Goal: Task Accomplishment & Management: Manage account settings

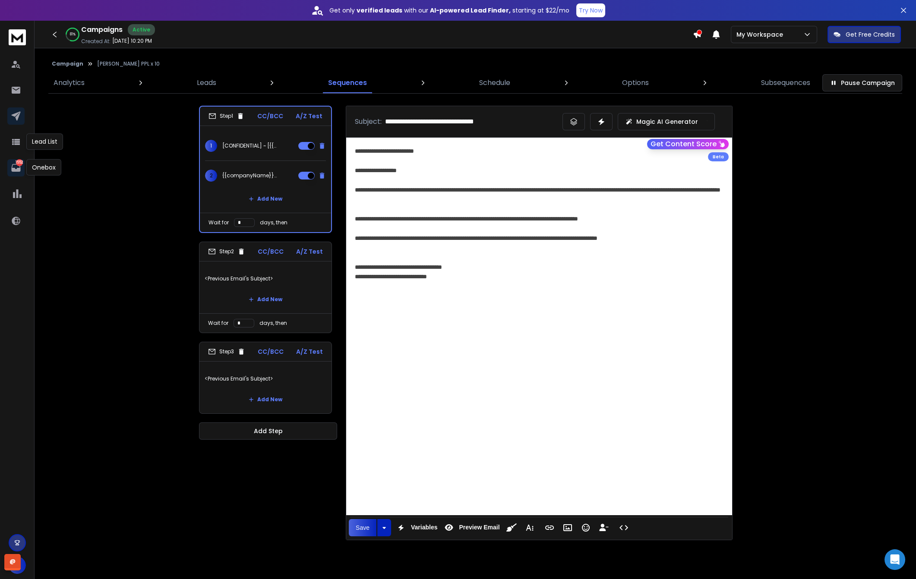
drag, startPoint x: 19, startPoint y: 150, endPoint x: 19, endPoint y: 162, distance: 12.5
click at [19, 162] on p "1552" at bounding box center [19, 162] width 7 height 7
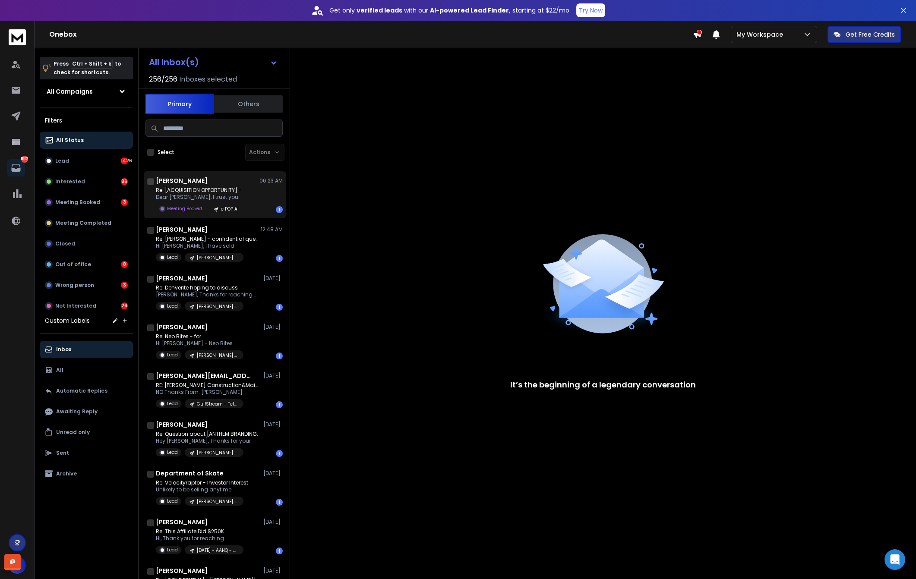
click at [259, 187] on div "Re: [ACQUISITION OPPORTUNITY] - Dear [PERSON_NAME], I trust you Meeting Booked …" at bounding box center [219, 200] width 127 height 26
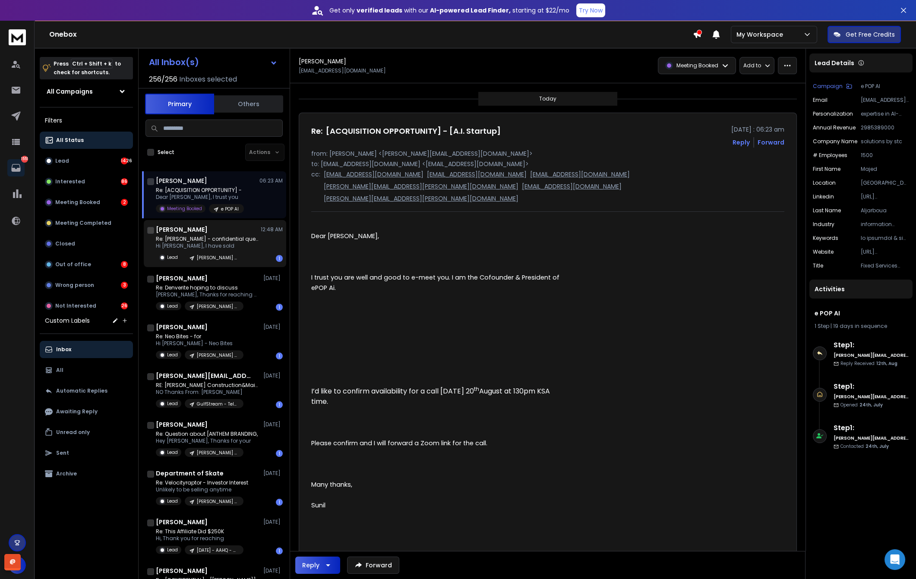
click at [245, 259] on div "Re: [PERSON_NAME] - confidential question Hi [PERSON_NAME], I have sold Lead [P…" at bounding box center [219, 249] width 127 height 26
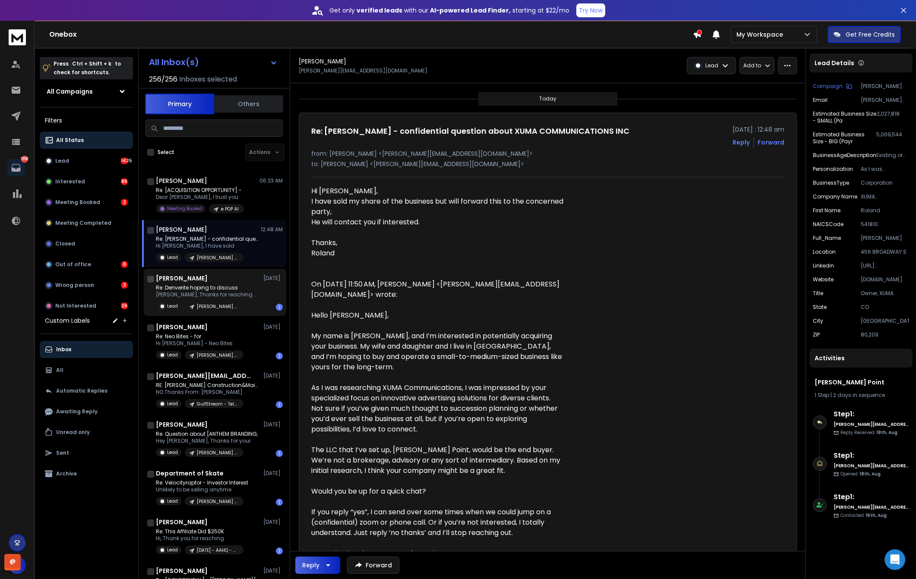
click at [238, 297] on p "[PERSON_NAME], Thanks for reaching out." at bounding box center [208, 294] width 104 height 7
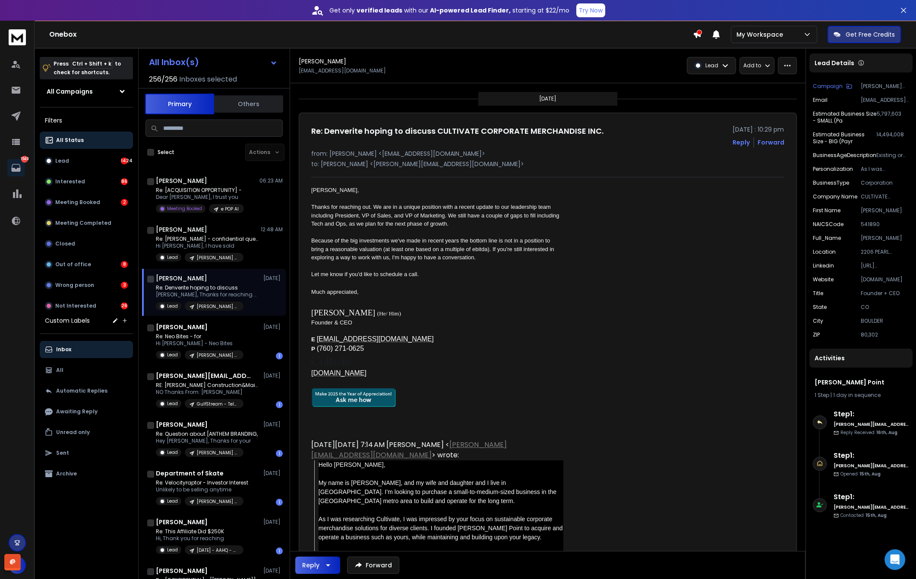
click at [705, 66] on div "Lead" at bounding box center [711, 65] width 48 height 16
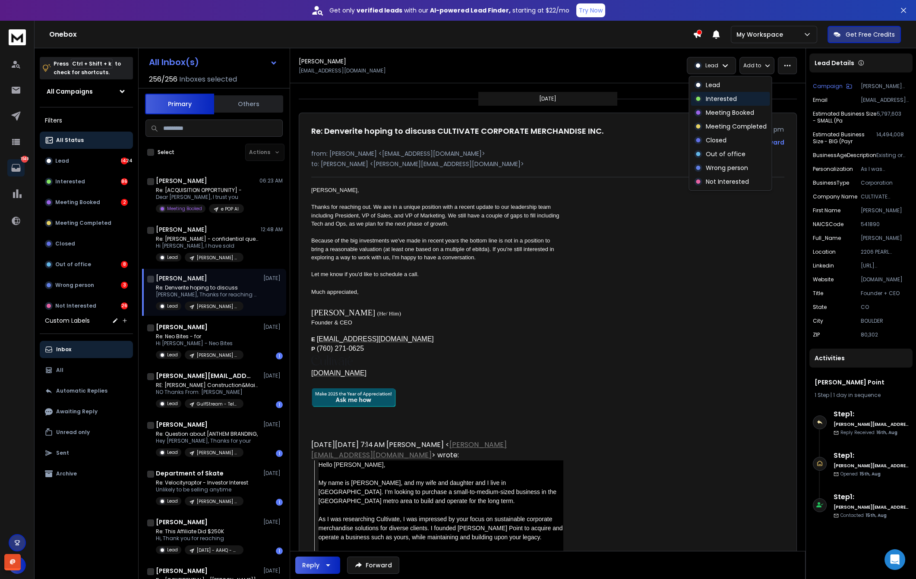
click at [716, 93] on div "Interested" at bounding box center [729, 99] width 79 height 14
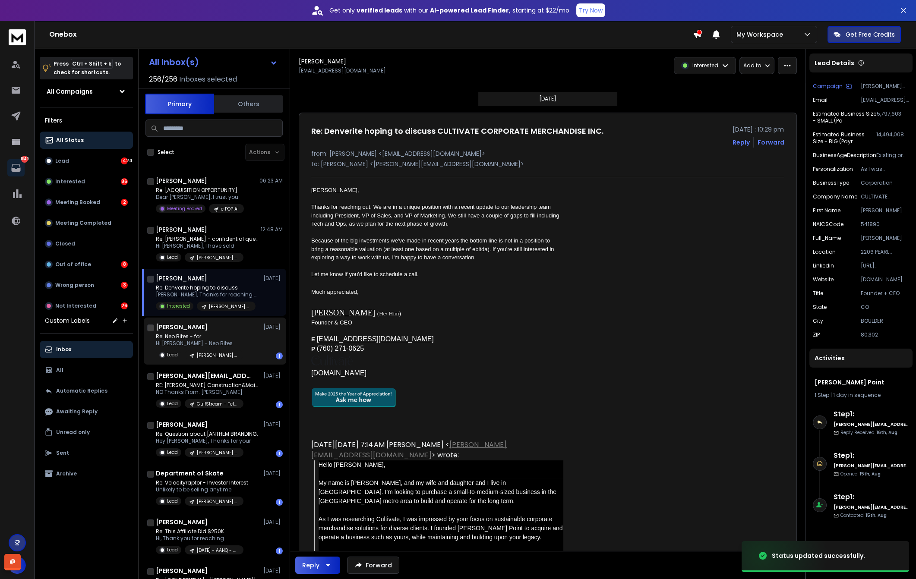
click at [254, 327] on div "[PERSON_NAME] [DATE]" at bounding box center [219, 327] width 127 height 9
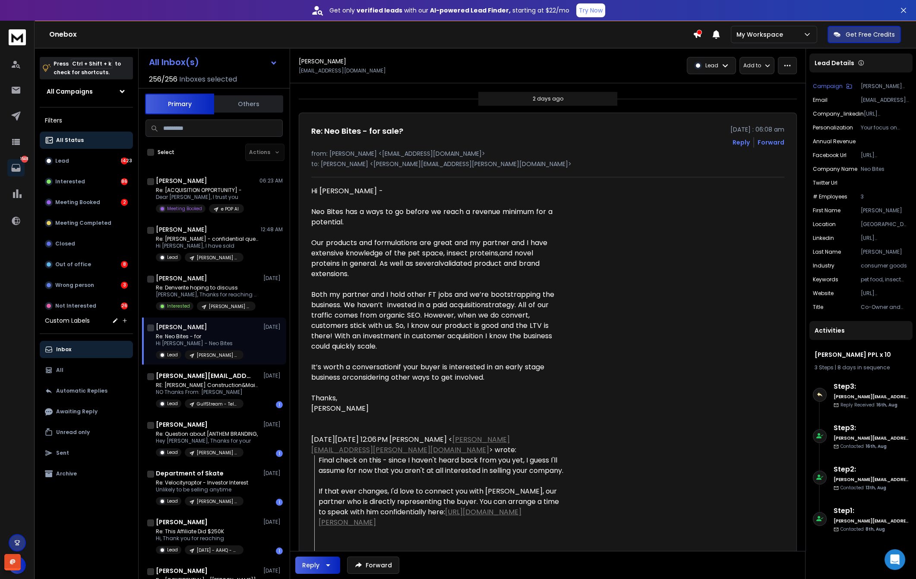
click at [555, 373] on div "It’s worth a conversation if your buyer is interested in an early stage busines…" at bounding box center [437, 372] width 252 height 21
click at [223, 419] on div "[PERSON_NAME] [DATE] Re: Question about [ANTHEM BRANDING, Hey [PERSON_NAME], Th…" at bounding box center [215, 438] width 142 height 47
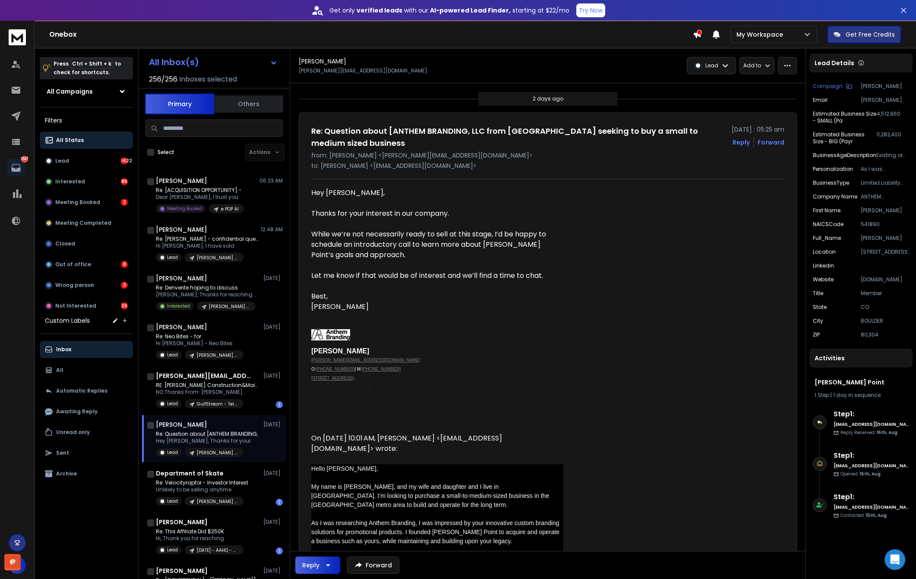
click at [706, 63] on div "Lead" at bounding box center [711, 65] width 48 height 16
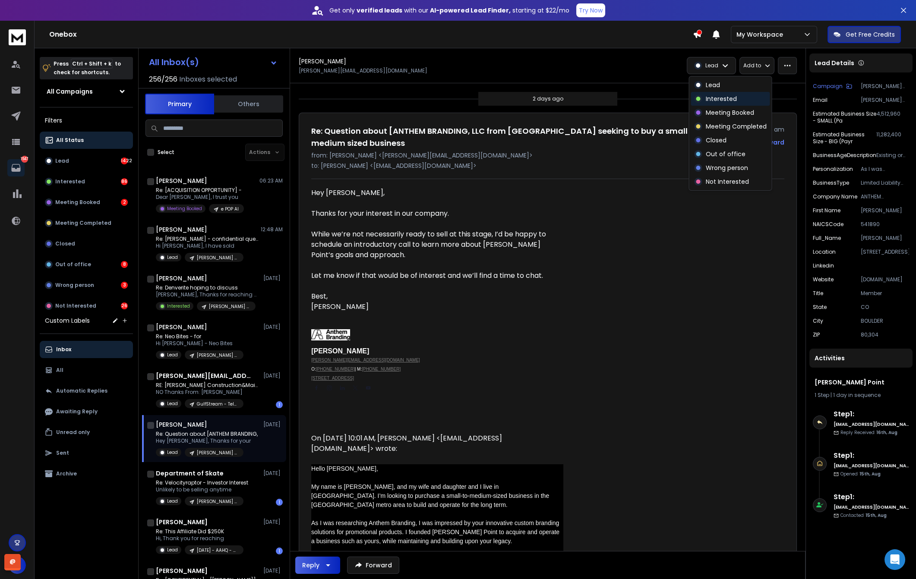
click at [713, 94] on div "Interested" at bounding box center [729, 99] width 79 height 14
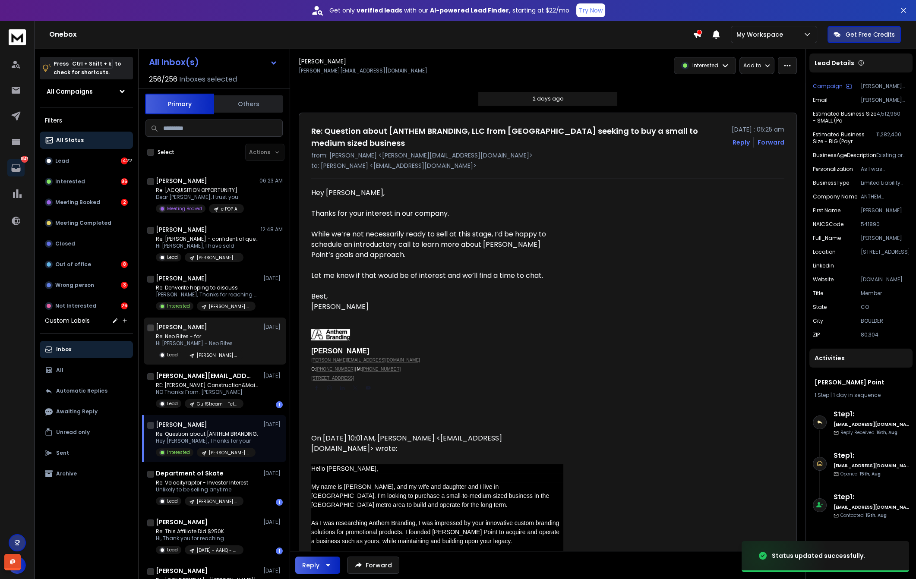
scroll to position [115, 0]
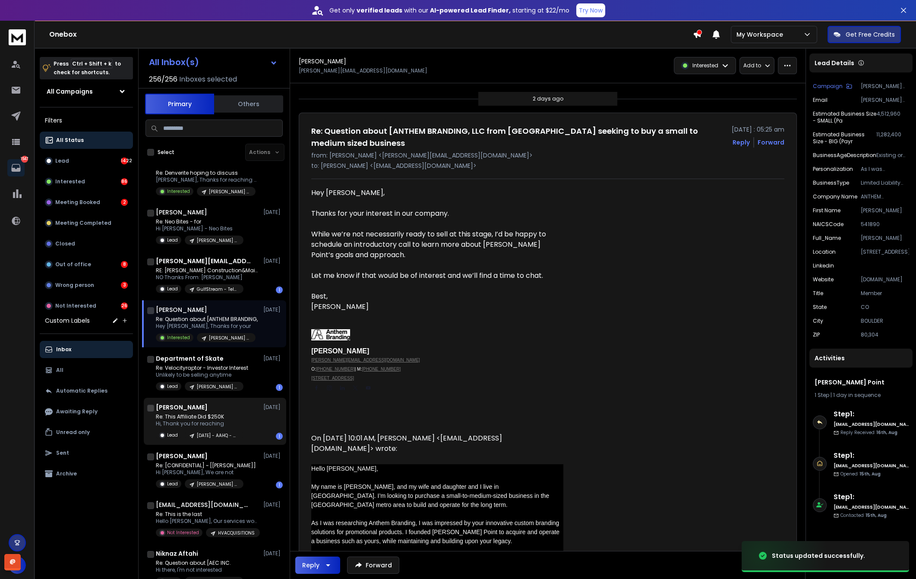
click at [229, 413] on div "[PERSON_NAME] [DATE] Re: This Affiliate Did $250K Hi, Thank you for reaching Le…" at bounding box center [219, 421] width 127 height 37
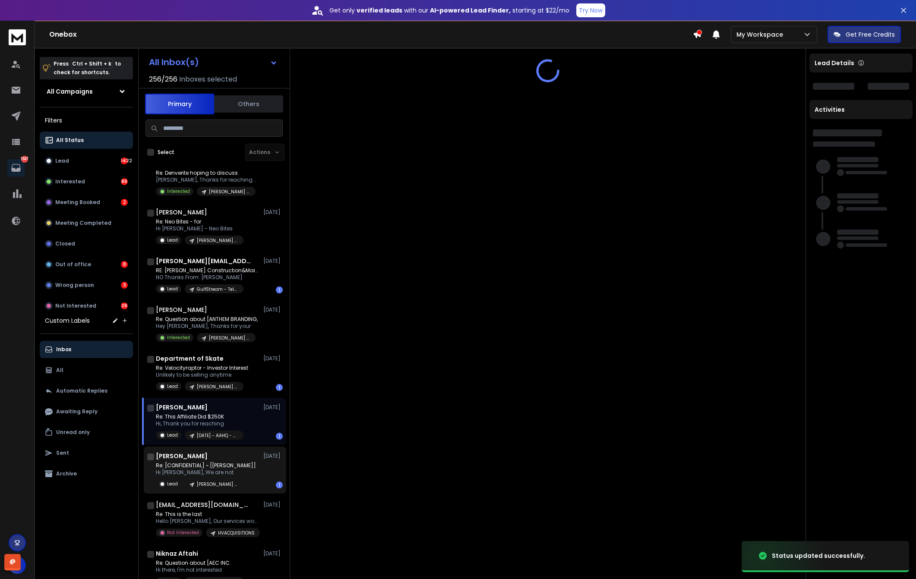
click at [226, 450] on div "[PERSON_NAME] [DATE] Re: [CONFIDENTIAL] ~ [[PERSON_NAME]] Hi [PERSON_NAME], We …" at bounding box center [215, 470] width 142 height 47
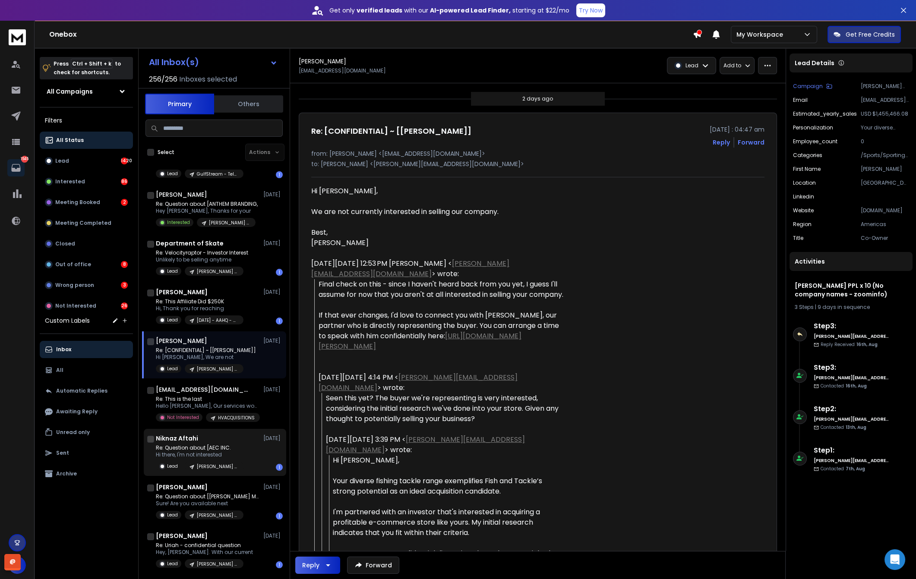
scroll to position [287, 0]
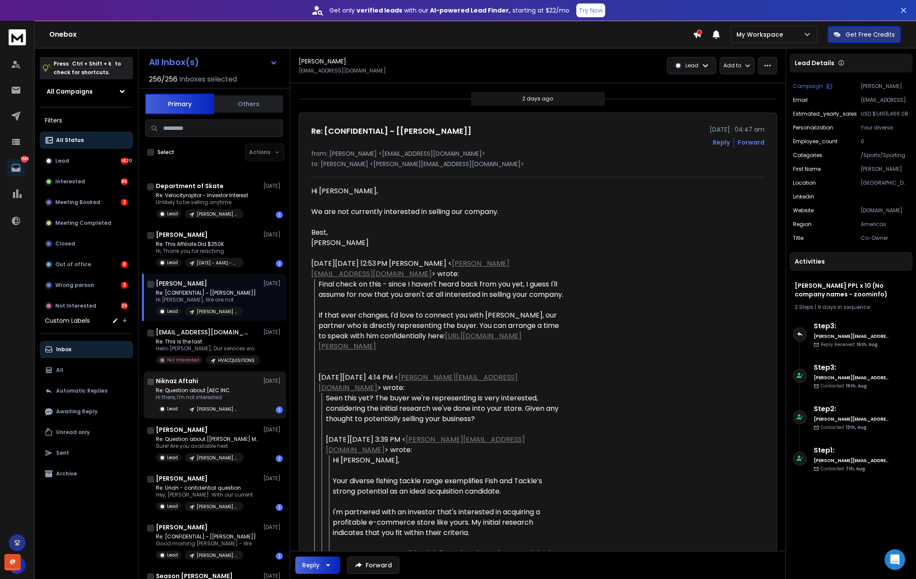
click at [230, 396] on div "Re: Question about [AEC INC. Hi there, I'm not interested Lead [PERSON_NAME] Po…" at bounding box center [219, 400] width 127 height 26
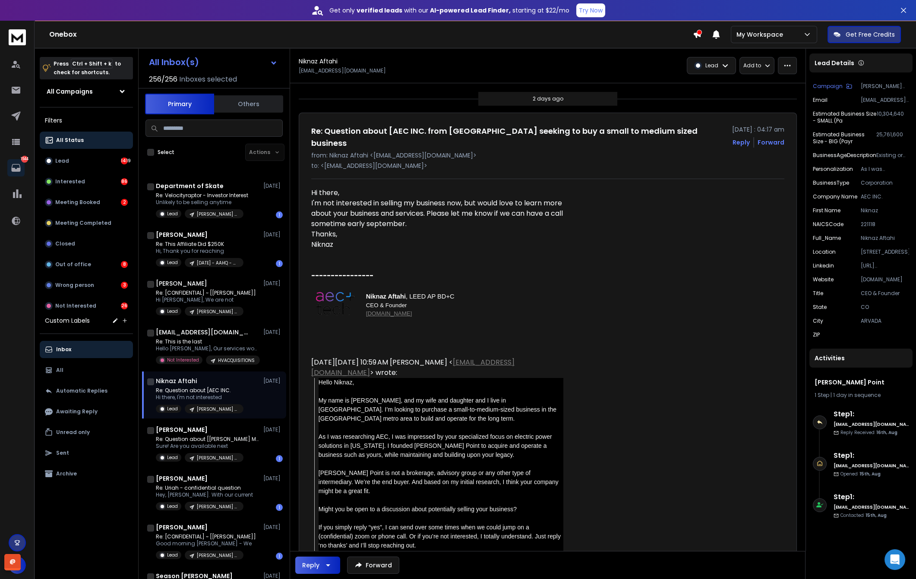
scroll to position [345, 0]
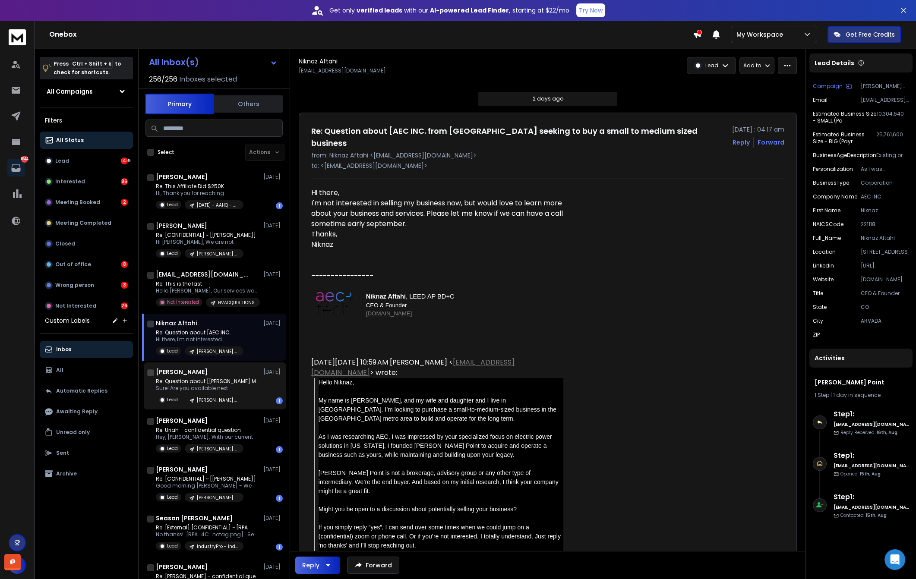
click at [228, 392] on div "Re: Question about [[PERSON_NAME] MENTAL Sure! Are you available next Lead [PER…" at bounding box center [208, 391] width 104 height 26
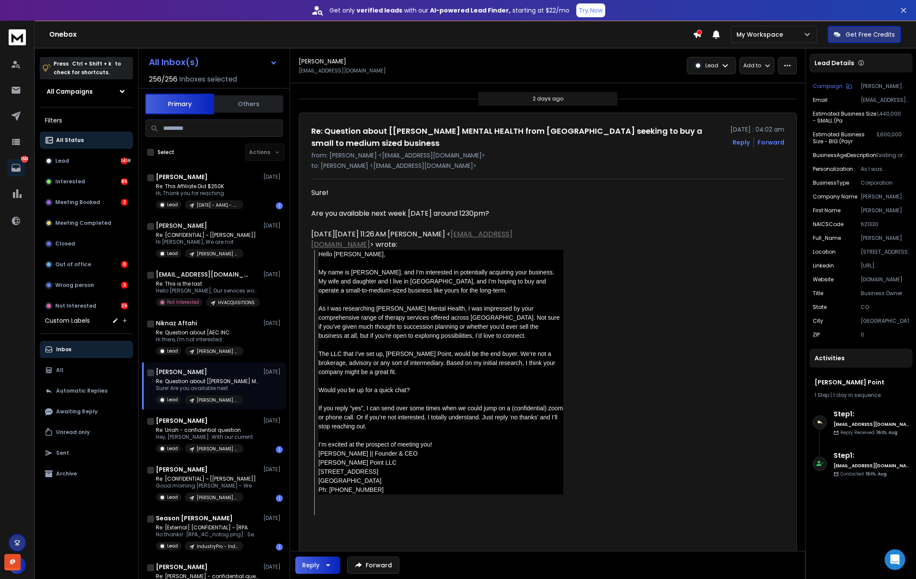
click at [711, 63] on p "Lead" at bounding box center [711, 65] width 13 height 7
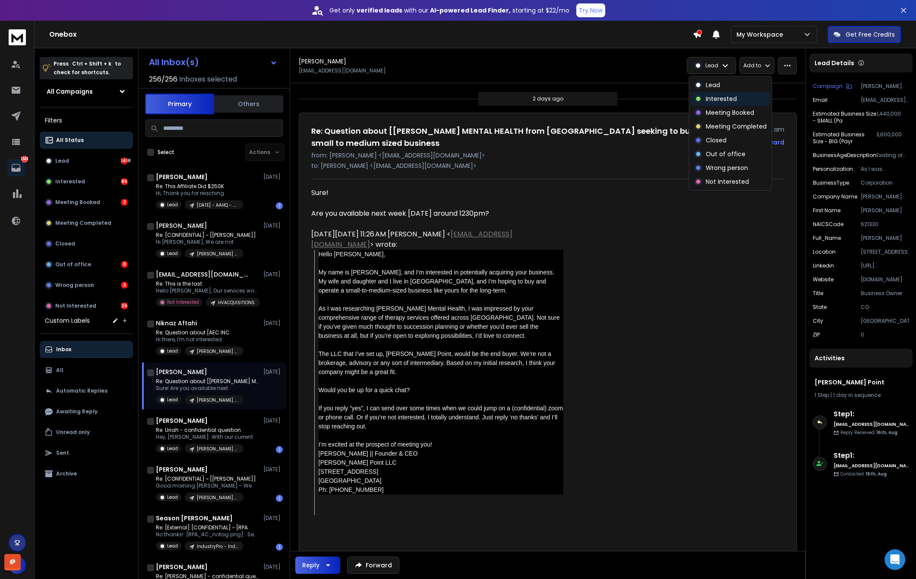
click at [709, 97] on p "Interested" at bounding box center [720, 99] width 31 height 9
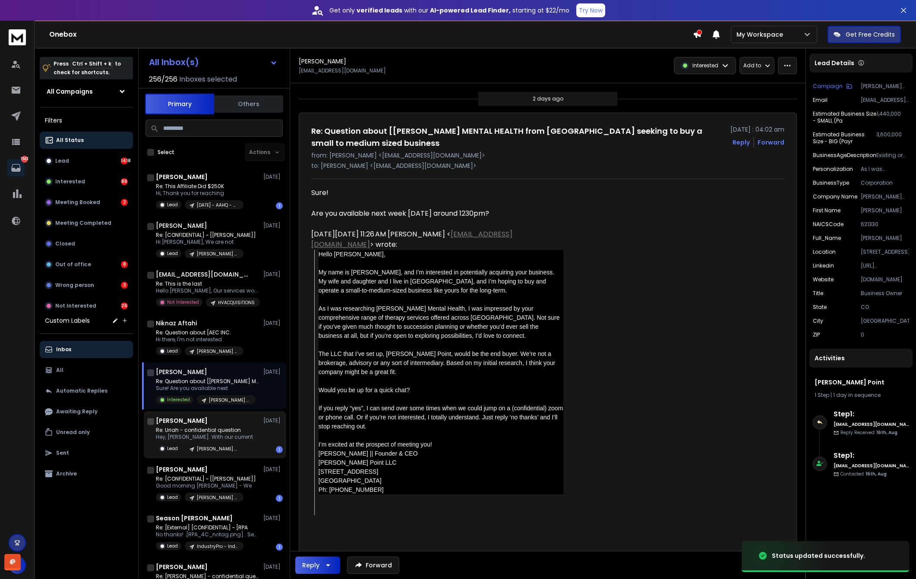
click at [251, 455] on div "Uriah Bueller [DATE] Re: Uriah - confidential question Hey, [PERSON_NAME]. With…" at bounding box center [215, 434] width 142 height 47
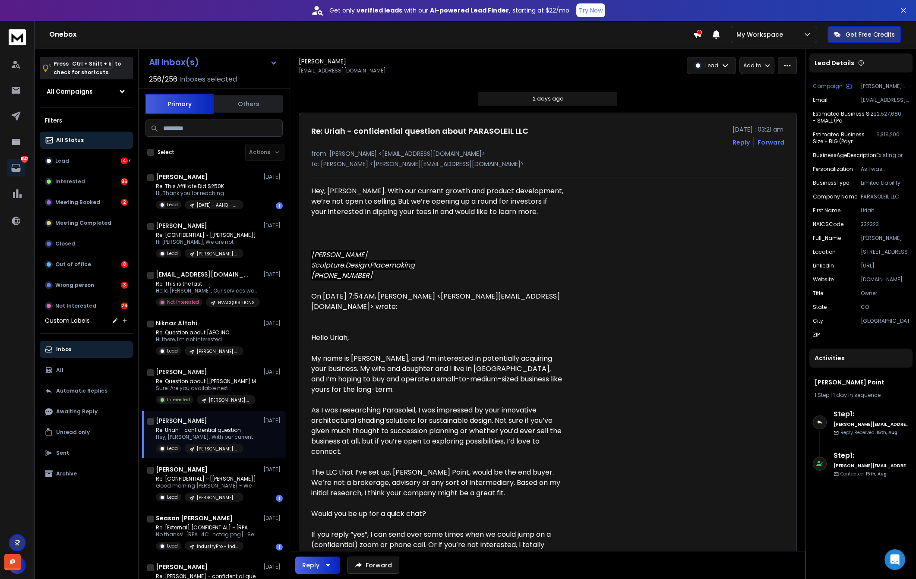
scroll to position [460, 0]
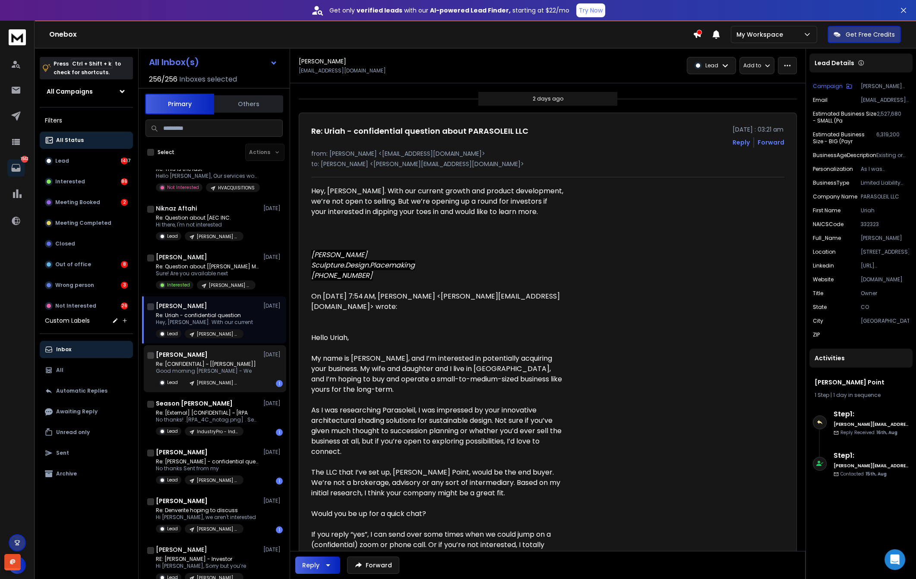
click at [235, 385] on p "[PERSON_NAME] PPL x 10 (No company names - zoominfo)" at bounding box center [217, 383] width 41 height 6
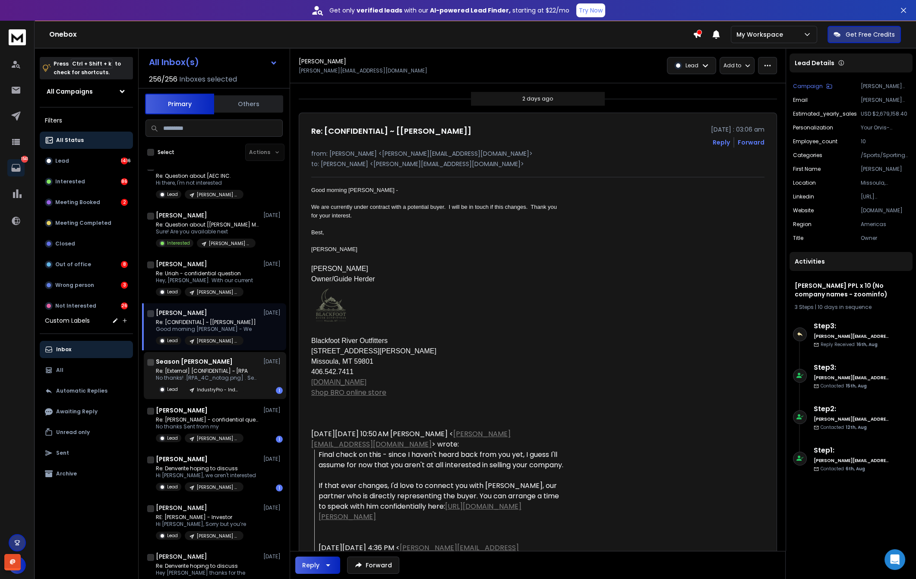
scroll to position [518, 0]
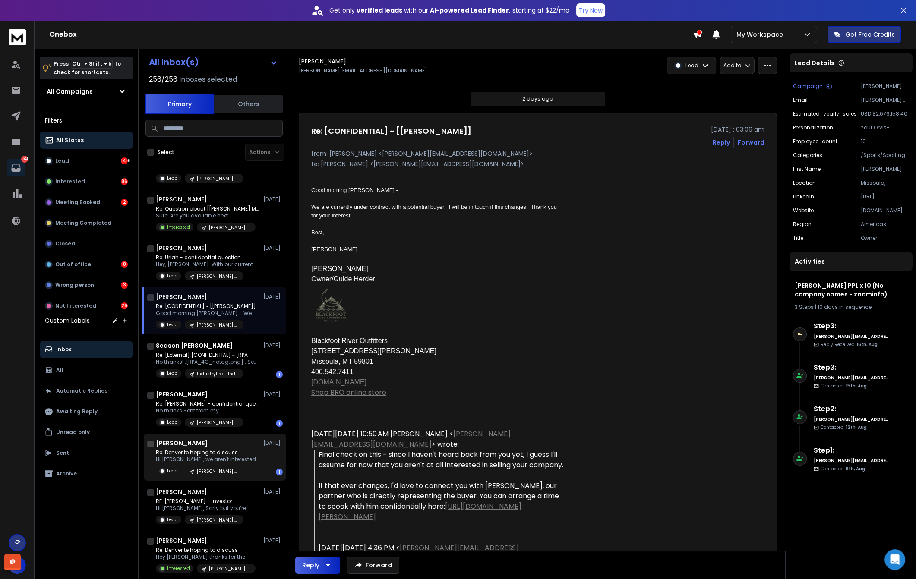
click at [221, 453] on p "Re: Denverite hoping to discuss" at bounding box center [206, 452] width 100 height 7
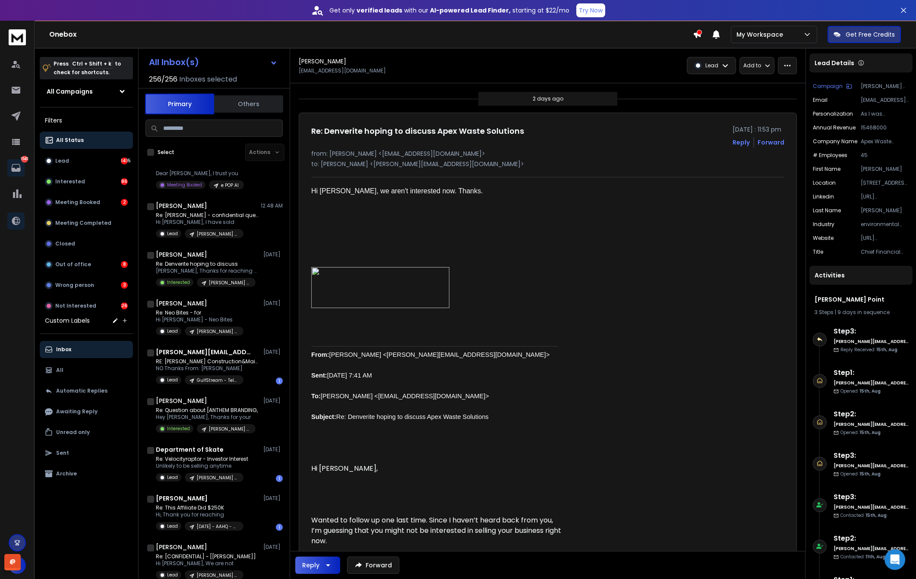
scroll to position [0, 0]
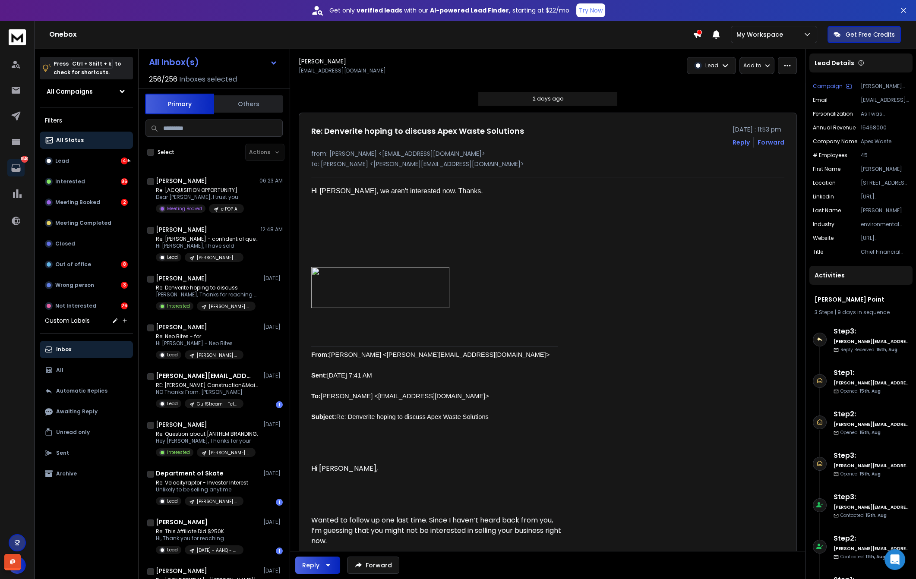
click at [185, 139] on div "Select Actions [PERSON_NAME] 06:23 AM Re: [ACQUISITION OPPORTUNITY] - Dear [PER…" at bounding box center [214, 357] width 151 height 482
click at [186, 132] on input at bounding box center [213, 128] width 137 height 17
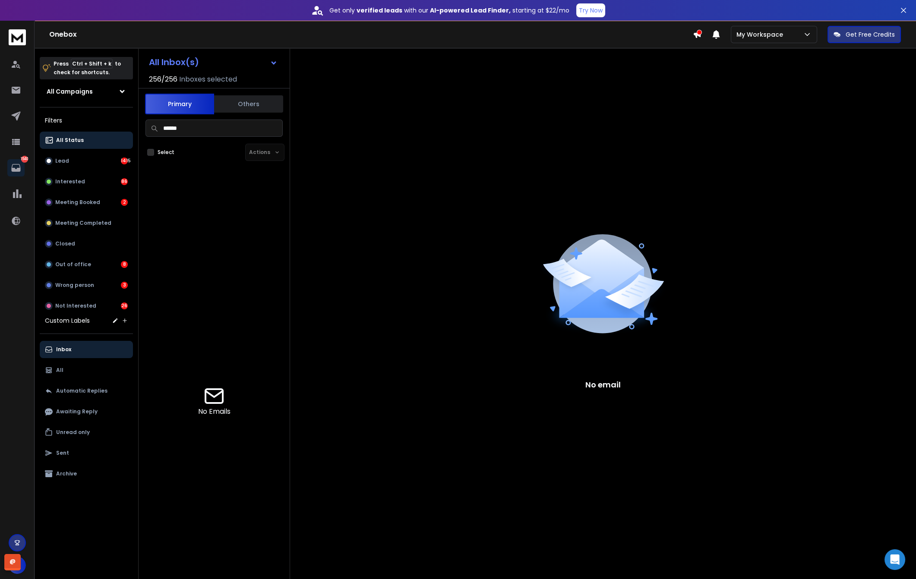
drag, startPoint x: 195, startPoint y: 129, endPoint x: 152, endPoint y: 126, distance: 43.7
click at [152, 128] on div "******" at bounding box center [213, 128] width 137 height 17
drag, startPoint x: 178, startPoint y: 134, endPoint x: 160, endPoint y: 332, distance: 199.3
click at [180, 134] on input "****" at bounding box center [213, 128] width 137 height 17
click at [160, 332] on div "No Emails" at bounding box center [214, 384] width 144 height 429
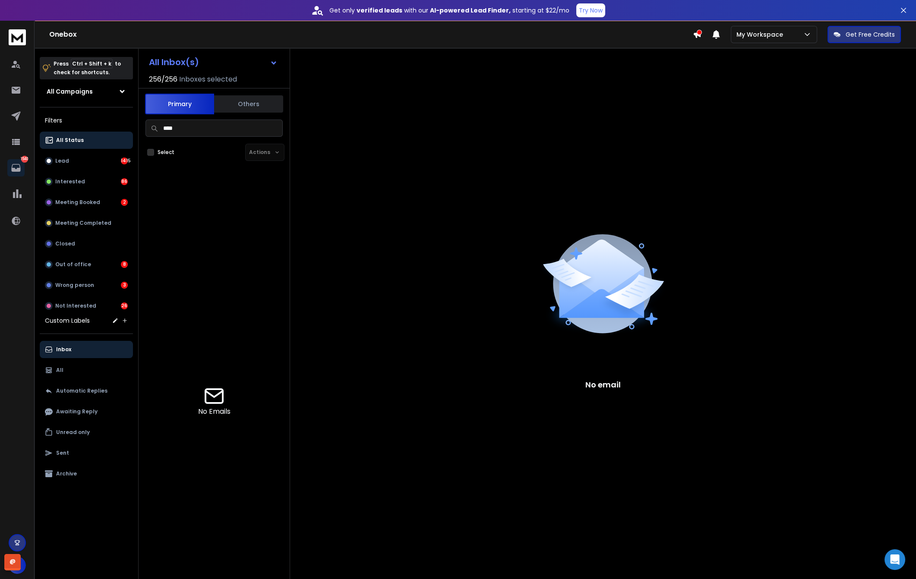
drag, startPoint x: 183, startPoint y: 126, endPoint x: 159, endPoint y: 124, distance: 23.8
click at [159, 124] on input "****" at bounding box center [213, 128] width 137 height 17
click at [159, 123] on input "****" at bounding box center [213, 128] width 137 height 17
type input "*"
drag, startPoint x: 200, startPoint y: 134, endPoint x: 152, endPoint y: 133, distance: 47.9
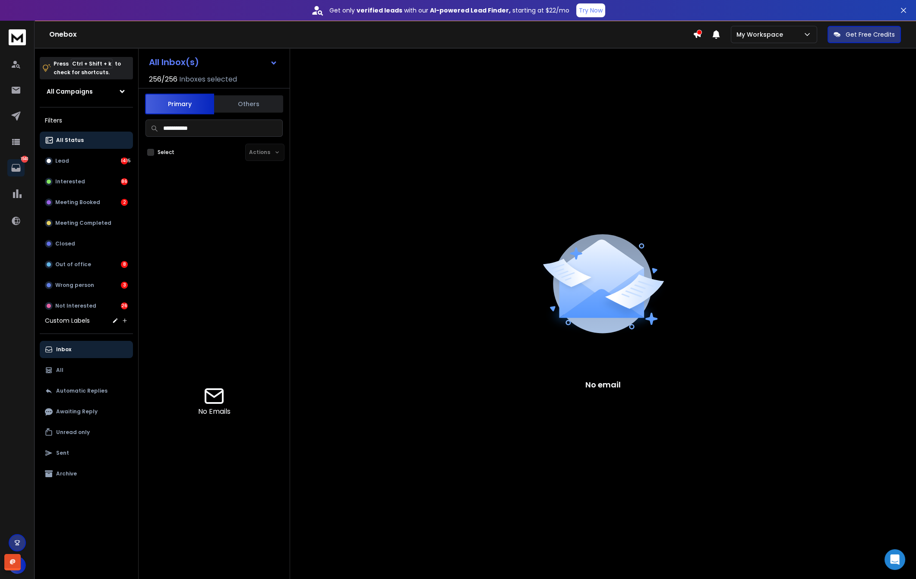
click at [152, 133] on input "**********" at bounding box center [213, 128] width 137 height 17
click at [95, 84] on button "All Campaigns" at bounding box center [86, 91] width 93 height 17
type input "**********"
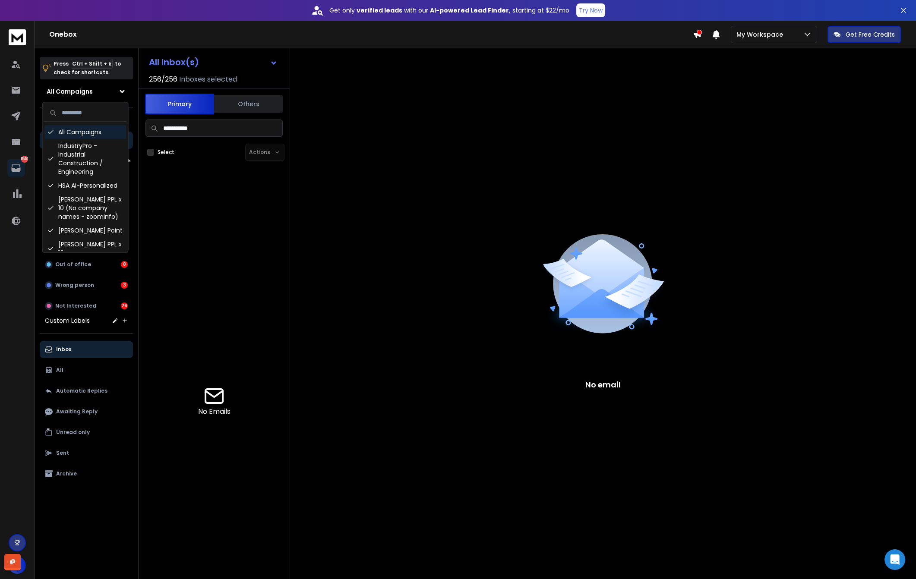
click at [95, 128] on div "All Campaigns" at bounding box center [85, 132] width 82 height 14
click at [85, 203] on div "[PERSON_NAME] PPL x 10 (No company names - zoominfo)" at bounding box center [85, 207] width 82 height 31
click at [103, 126] on div "[PERSON_NAME] PPL x 10" at bounding box center [85, 134] width 82 height 22
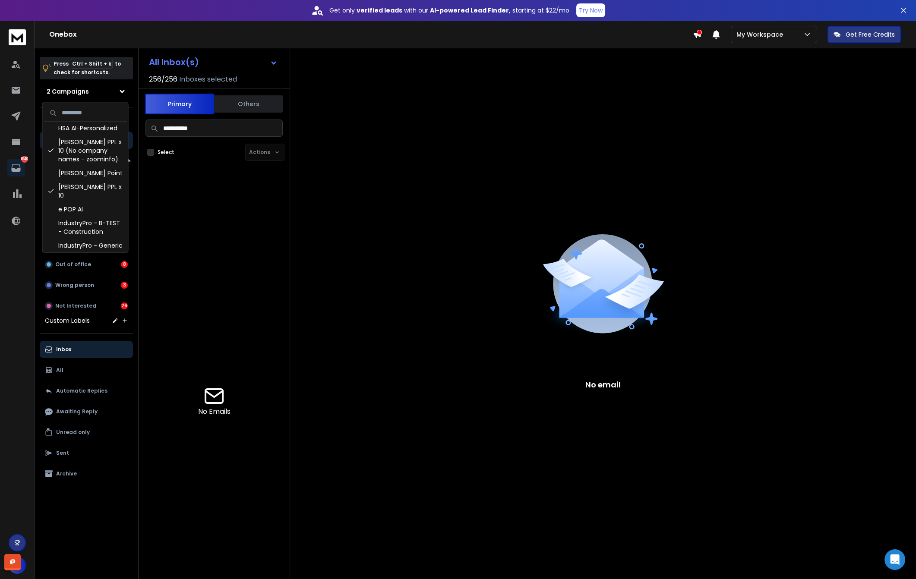
click at [209, 127] on input "**********" at bounding box center [213, 128] width 137 height 17
click at [209, 126] on input "**********" at bounding box center [213, 128] width 137 height 17
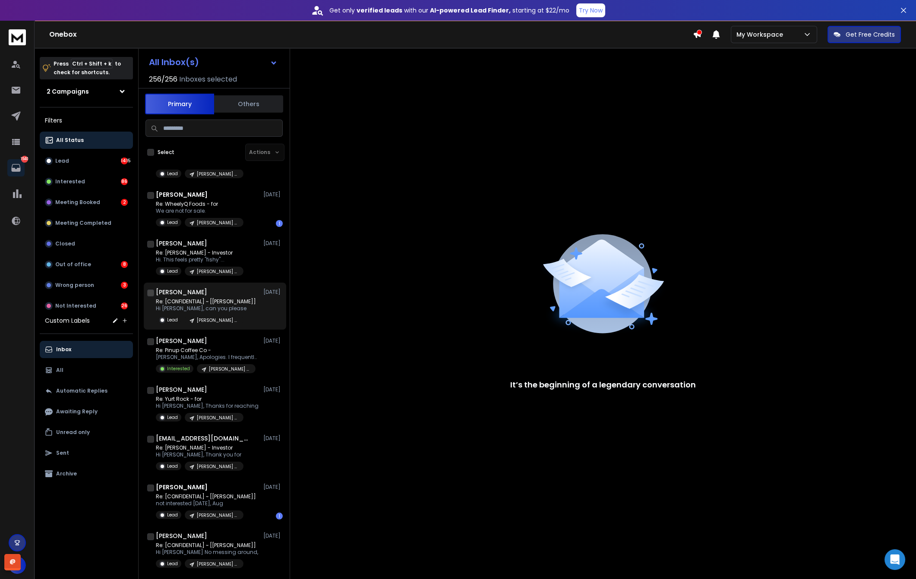
scroll to position [345, 0]
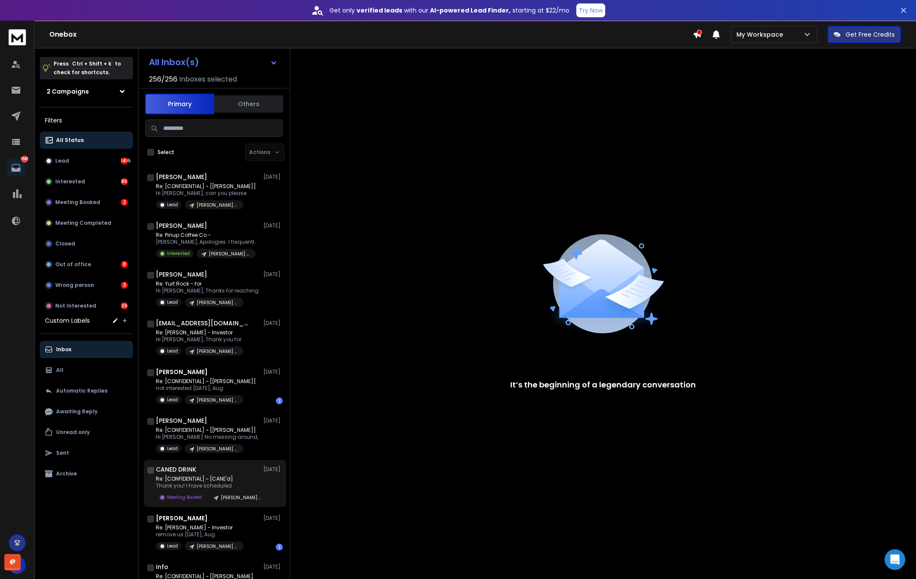
click at [190, 472] on h1 "CANED DRINK" at bounding box center [176, 469] width 41 height 9
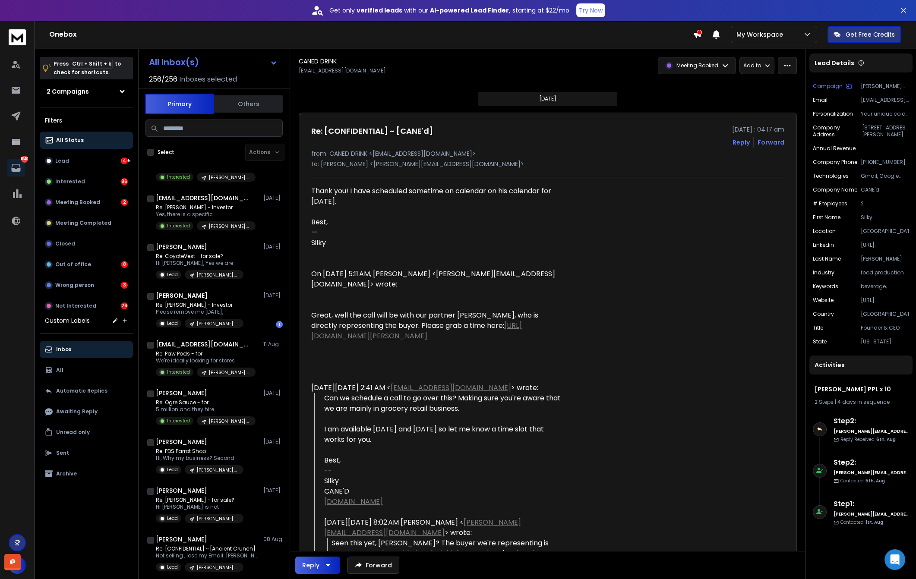
scroll to position [863, 0]
click at [204, 131] on input at bounding box center [213, 128] width 137 height 17
type input "******"
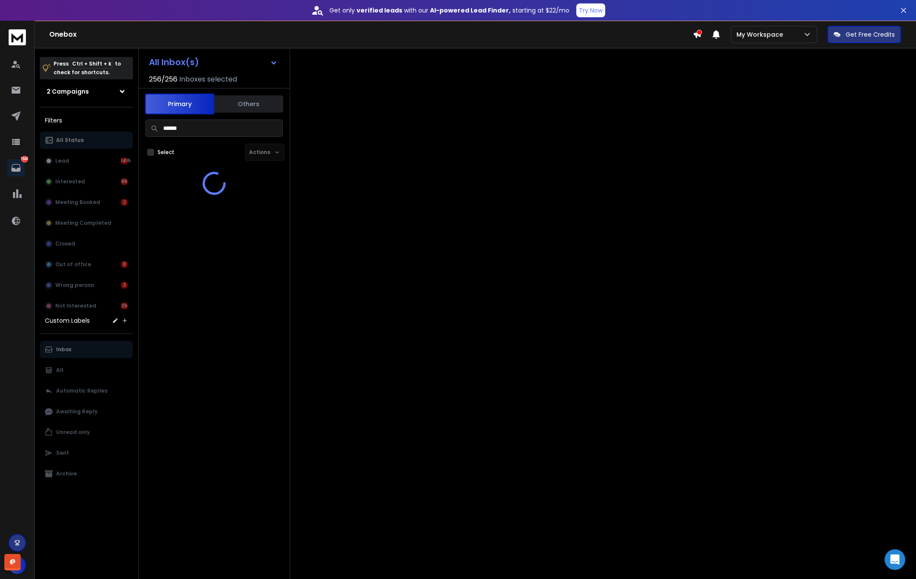
scroll to position [0, 0]
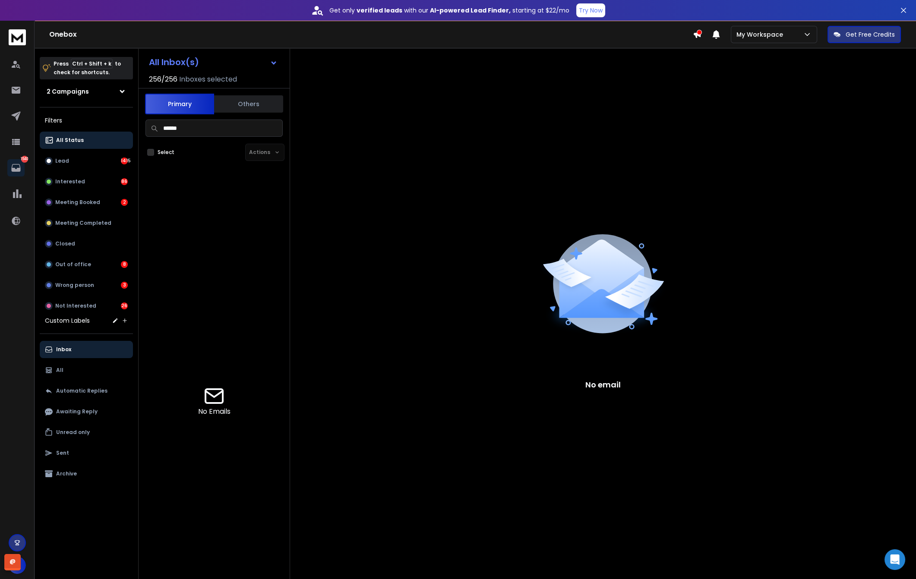
drag, startPoint x: 204, startPoint y: 132, endPoint x: 88, endPoint y: 128, distance: 116.1
click at [88, 128] on div "Press Ctrl + Shift + k to check for shortcuts. 2 Campaigns 2 Campaigns Filters …" at bounding box center [475, 337] width 881 height 579
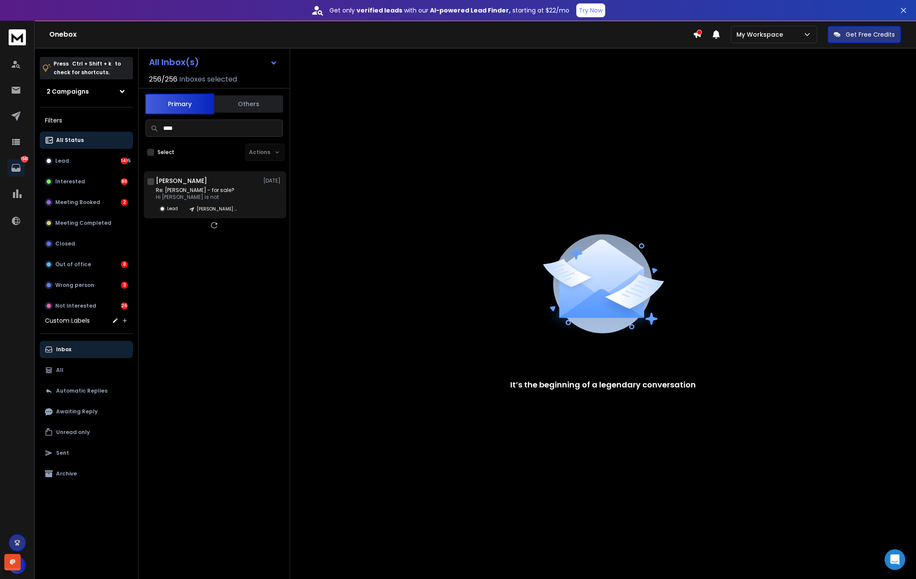
type input "****"
click at [209, 193] on p "Re: [PERSON_NAME] - for sale?" at bounding box center [200, 190] width 88 height 7
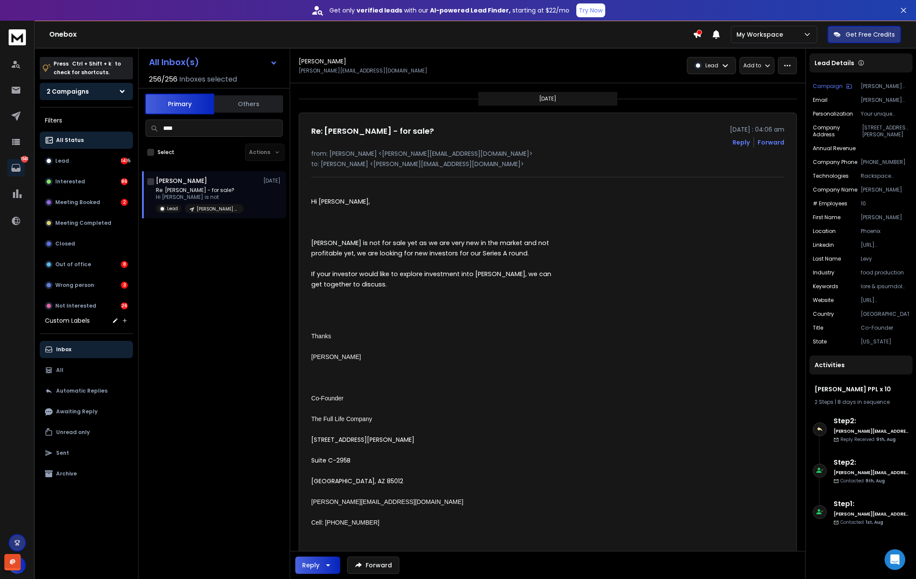
click at [107, 98] on button "2 Campaigns" at bounding box center [86, 91] width 93 height 17
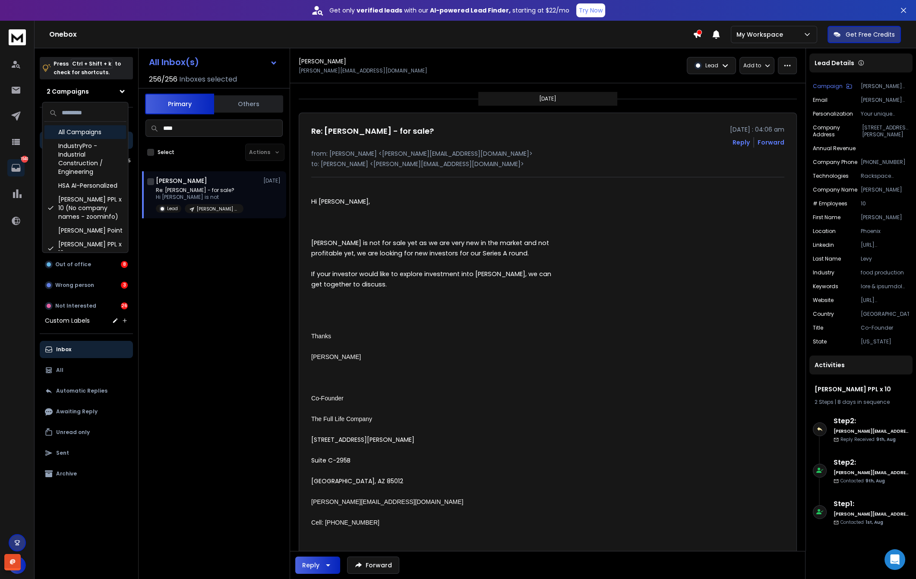
click at [86, 131] on div "All Campaigns" at bounding box center [85, 132] width 82 height 14
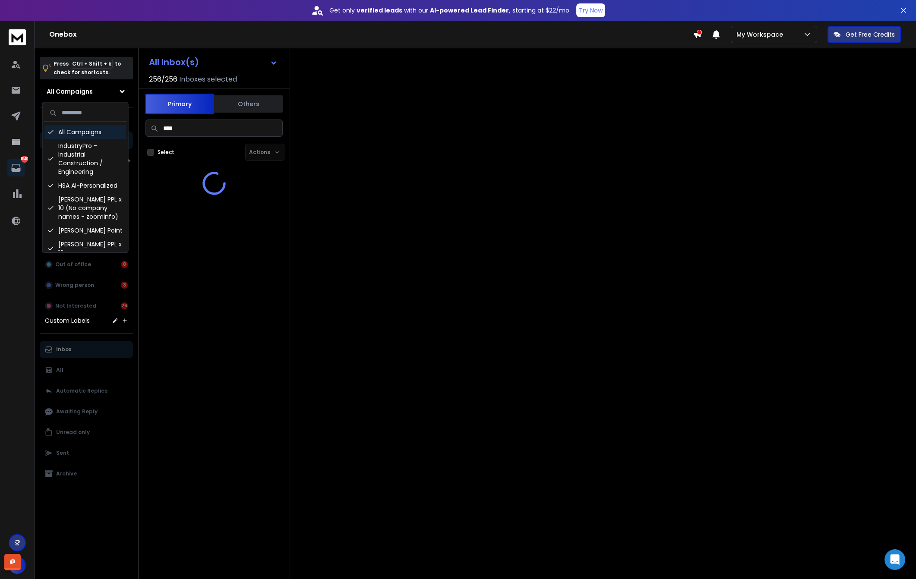
click at [94, 131] on div "All Campaigns" at bounding box center [85, 132] width 82 height 14
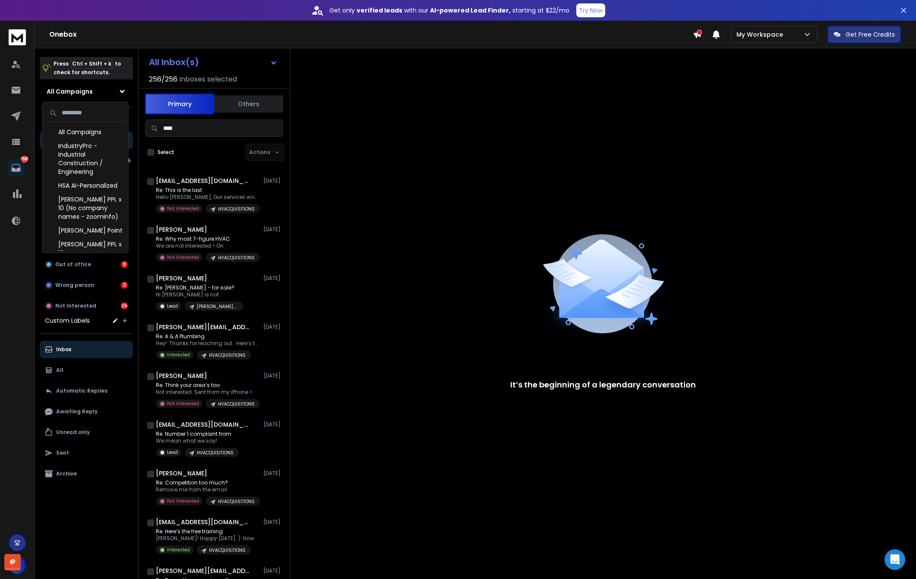
click at [88, 116] on input at bounding box center [85, 112] width 82 height 17
type input "*******"
click at [93, 151] on div "[PERSON_NAME] Associates - Manufacturing (AI-personalized)" at bounding box center [85, 159] width 82 height 40
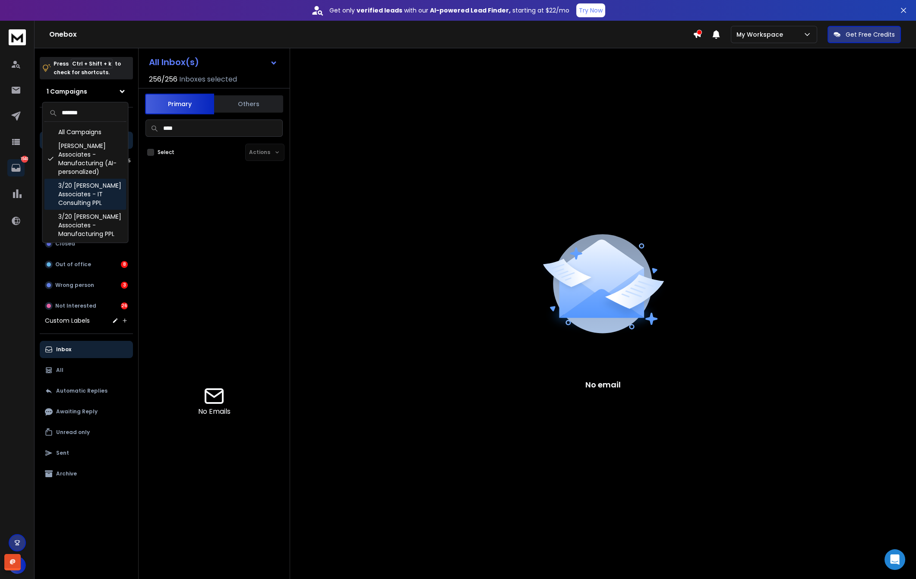
click at [91, 195] on div "3/20 [PERSON_NAME] Associates - IT Consulting PPL" at bounding box center [85, 194] width 82 height 31
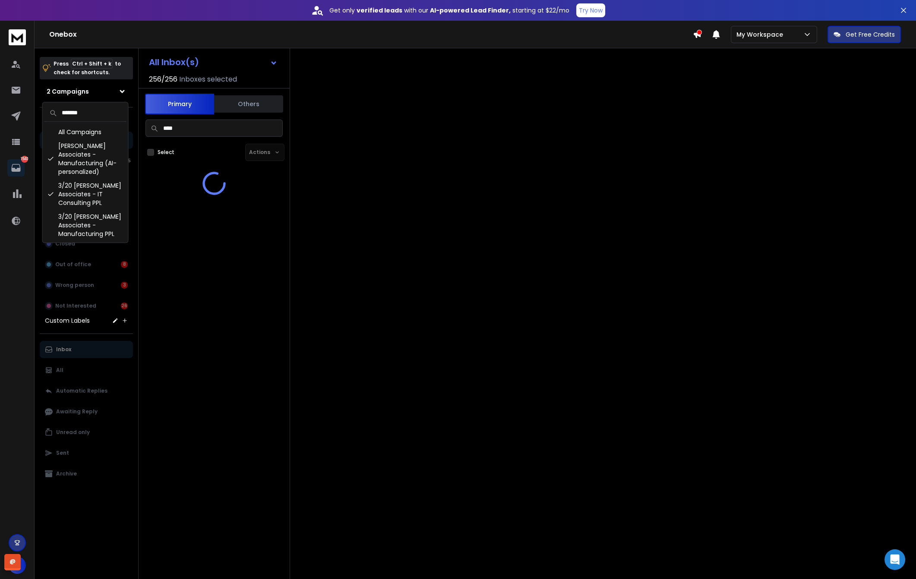
click at [83, 246] on div "All Status Lead 1415 Interested 86 Meeting Booked 2 Meeting Completed Closed Ou…" at bounding box center [86, 223] width 93 height 183
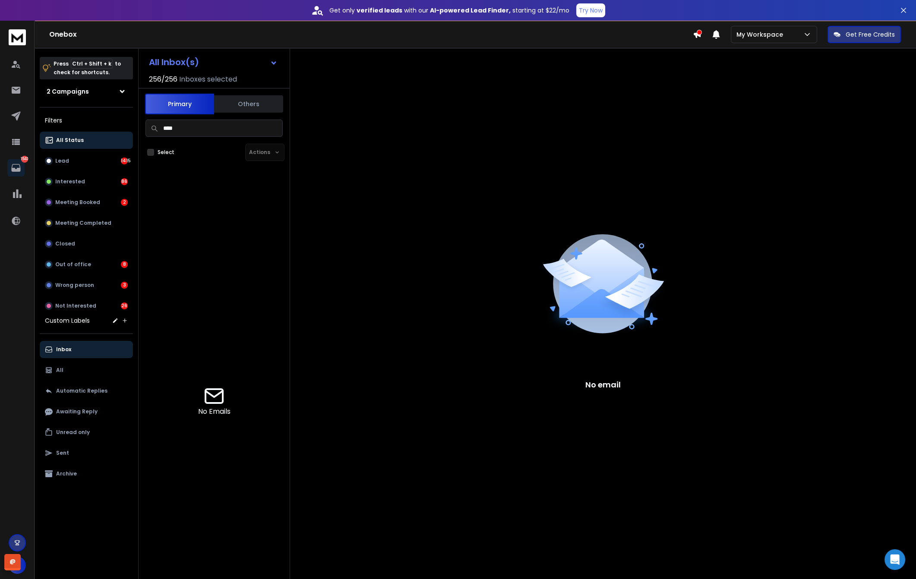
drag, startPoint x: 208, startPoint y: 128, endPoint x: 133, endPoint y: 126, distance: 75.1
click at [133, 126] on div "Press Ctrl + Shift + k to check for shortcuts. 2 Campaigns 2 Campaigns Filters …" at bounding box center [475, 337] width 881 height 579
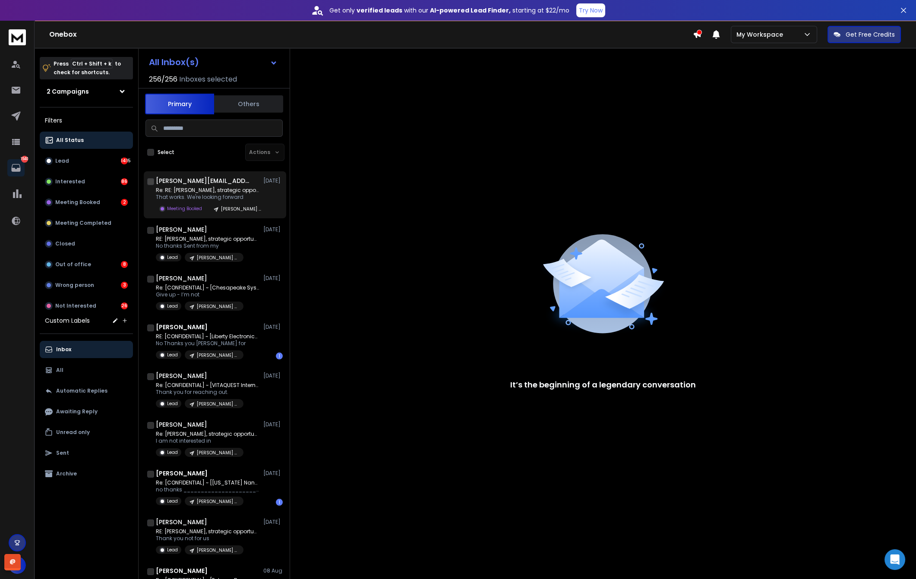
click at [187, 205] on div "Meeting Booked" at bounding box center [181, 209] width 50 height 8
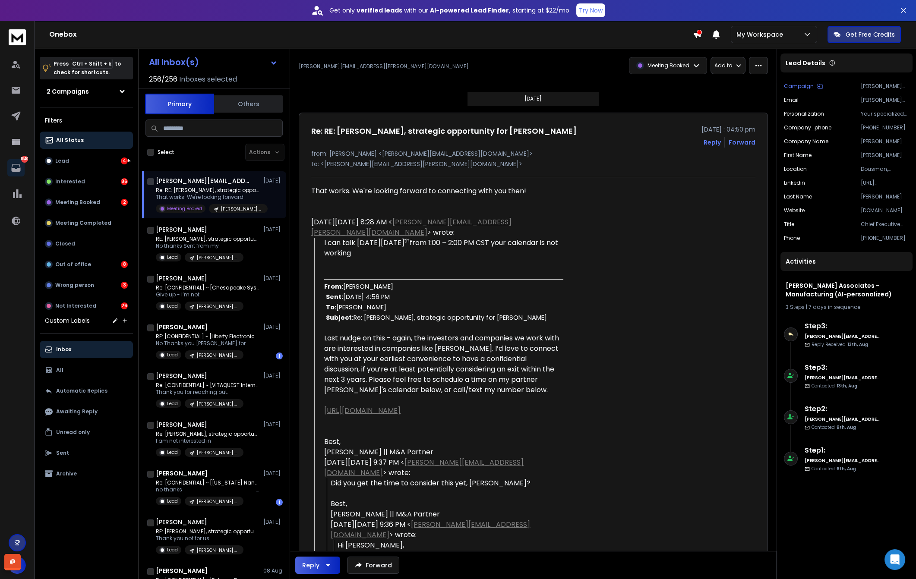
click at [499, 213] on div at bounding box center [437, 212] width 252 height 10
click at [515, 209] on div at bounding box center [437, 212] width 252 height 10
click at [513, 258] on div "I can talk [DATE][DATE] 1:00 – 2:00 PM CST your calendar is not working From: […" at bounding box center [443, 482] width 239 height 489
drag, startPoint x: 343, startPoint y: 252, endPoint x: 355, endPoint y: 253, distance: 12.1
click at [355, 253] on div "I can talk [DATE][DATE] 1:00 – 2:00 PM CST your calendar is not working" at bounding box center [443, 248] width 239 height 21
